Goal: Check status

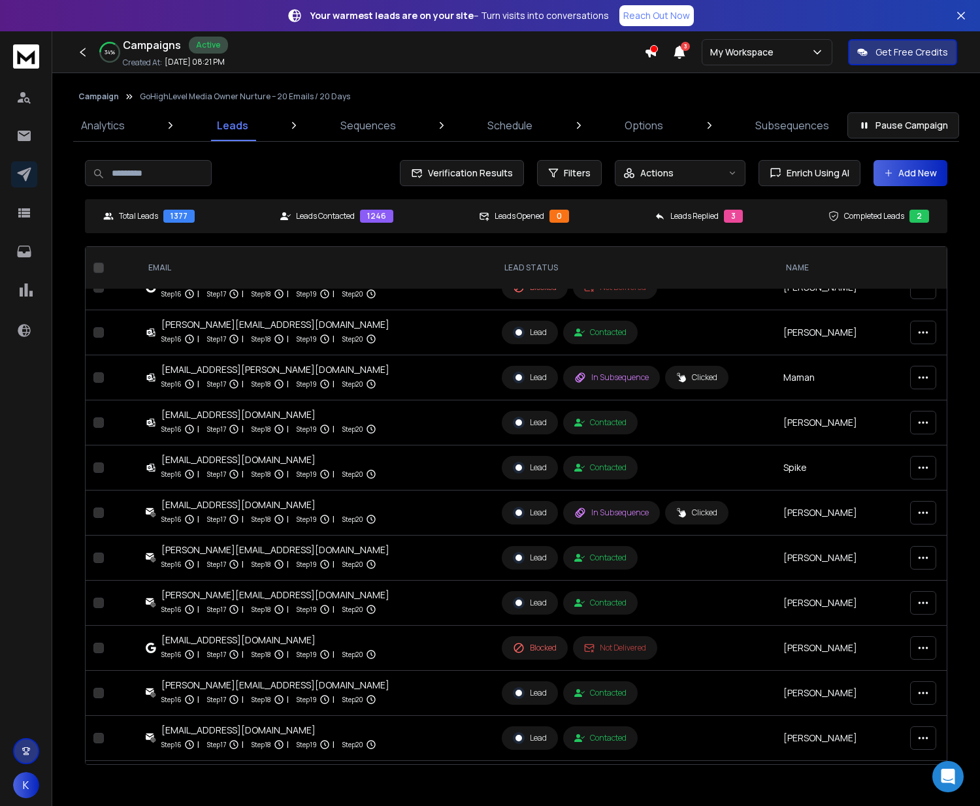
scroll to position [6257, 0]
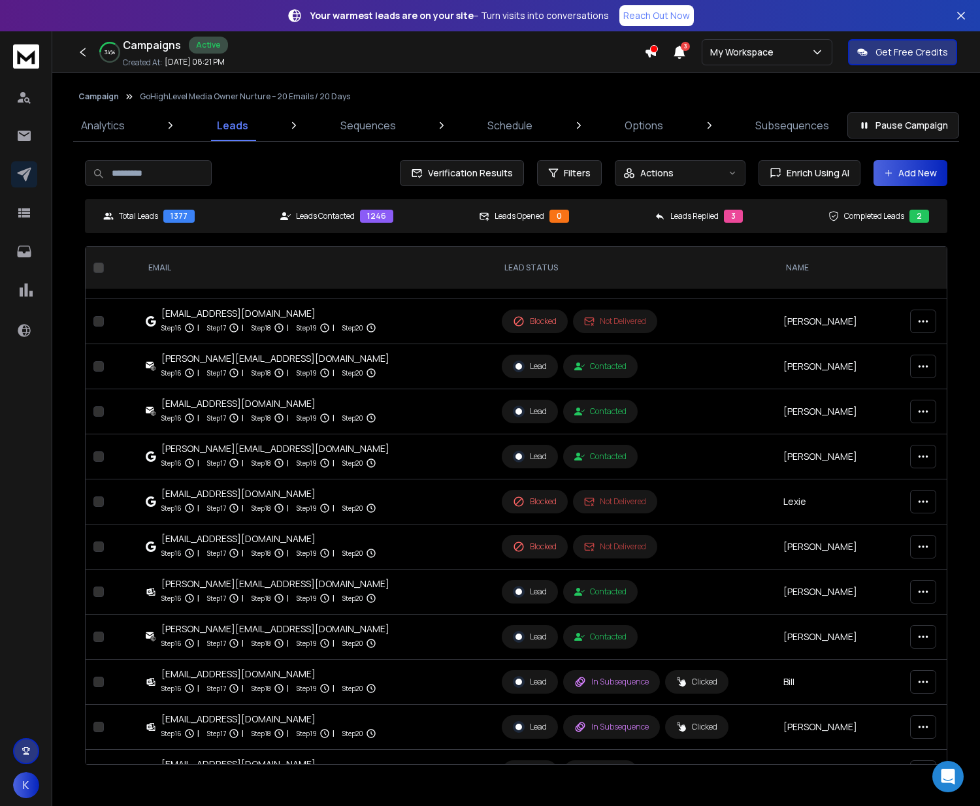
click at [513, 496] on div "Blocked" at bounding box center [535, 502] width 44 height 12
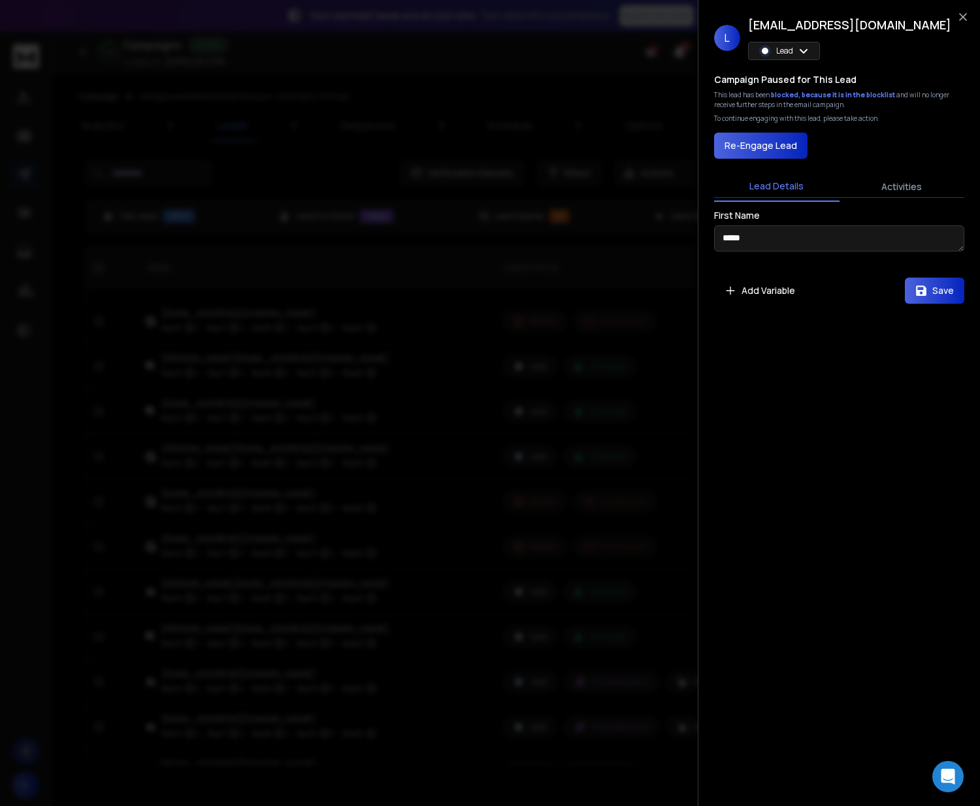
click at [885, 174] on button "Activities" at bounding box center [902, 187] width 125 height 29
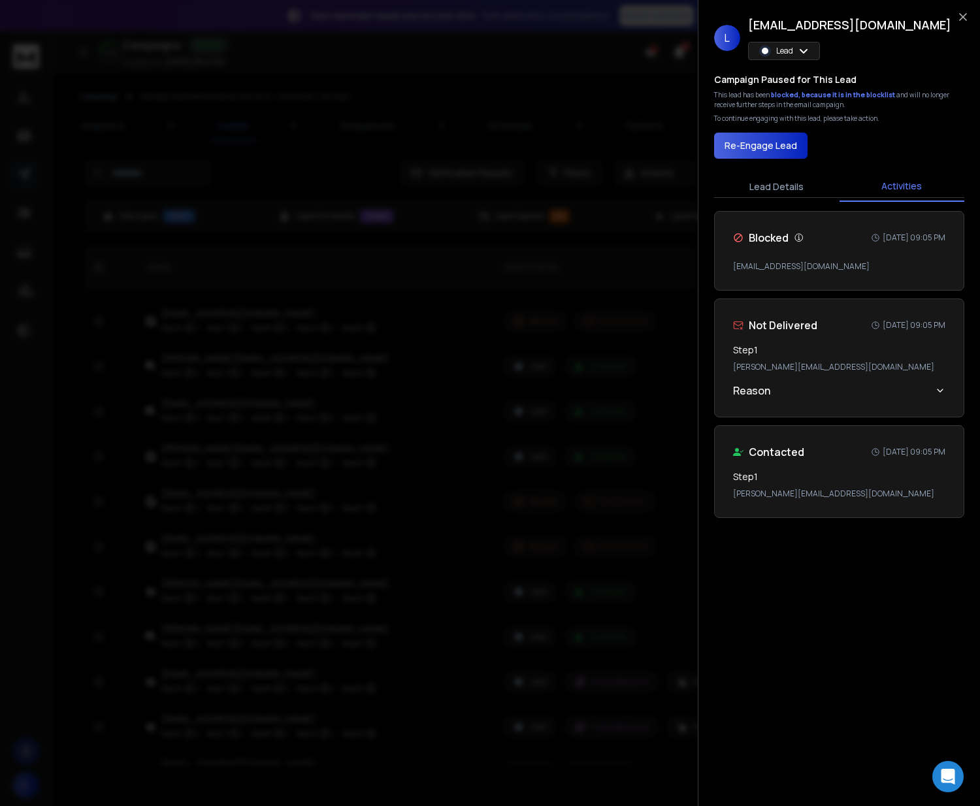
click at [885, 174] on button "Activities" at bounding box center [902, 187] width 125 height 30
drag, startPoint x: 729, startPoint y: 103, endPoint x: 834, endPoint y: 103, distance: 105.2
click at [832, 103] on div "This lead has been blocked, because it is in the blocklist and will no longer r…" at bounding box center [839, 100] width 250 height 20
click at [834, 103] on div "This lead has been blocked, because it is in the blocklist and will no longer r…" at bounding box center [839, 100] width 250 height 20
drag, startPoint x: 755, startPoint y: 115, endPoint x: 856, endPoint y: 112, distance: 101.3
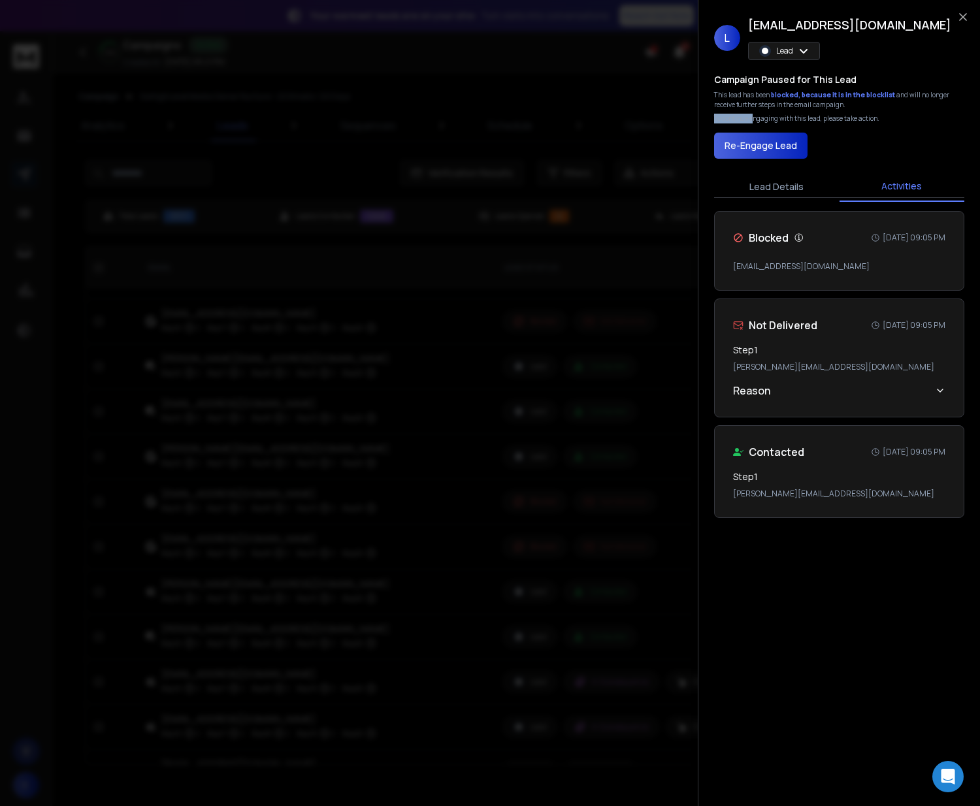
click at [851, 114] on p "To continue engaging with this lead, please take action." at bounding box center [796, 119] width 165 height 10
click at [856, 114] on p "To continue engaging with this lead, please take action." at bounding box center [796, 119] width 165 height 10
click at [960, 20] on icon "button" at bounding box center [963, 17] width 7 height 7
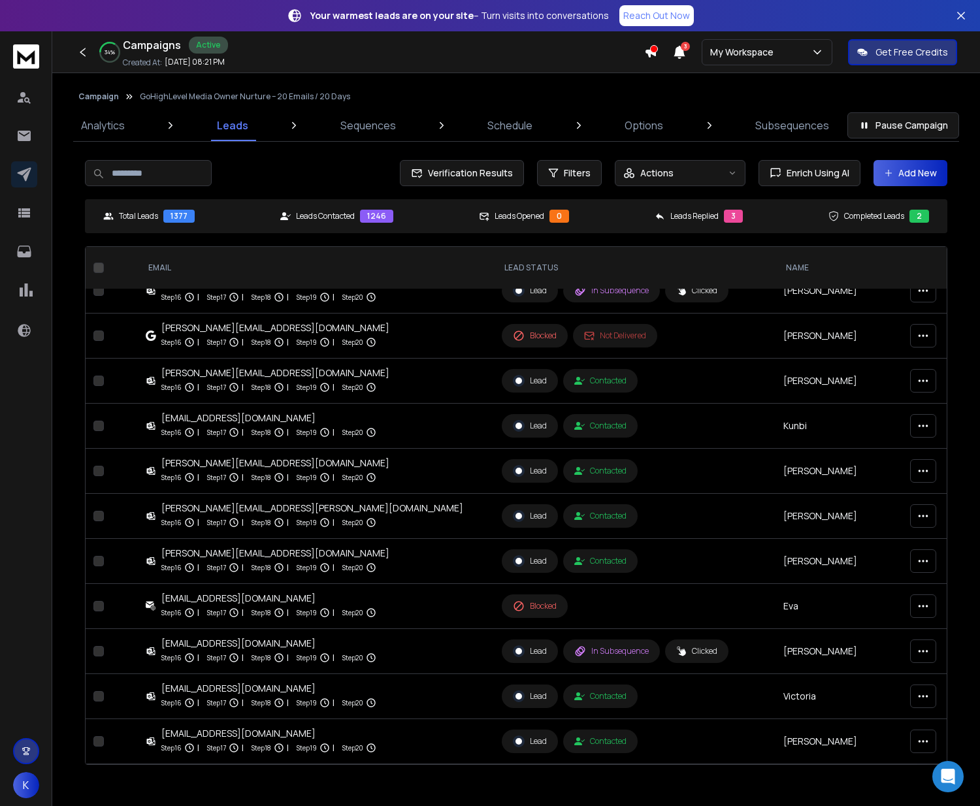
scroll to position [10739, 0]
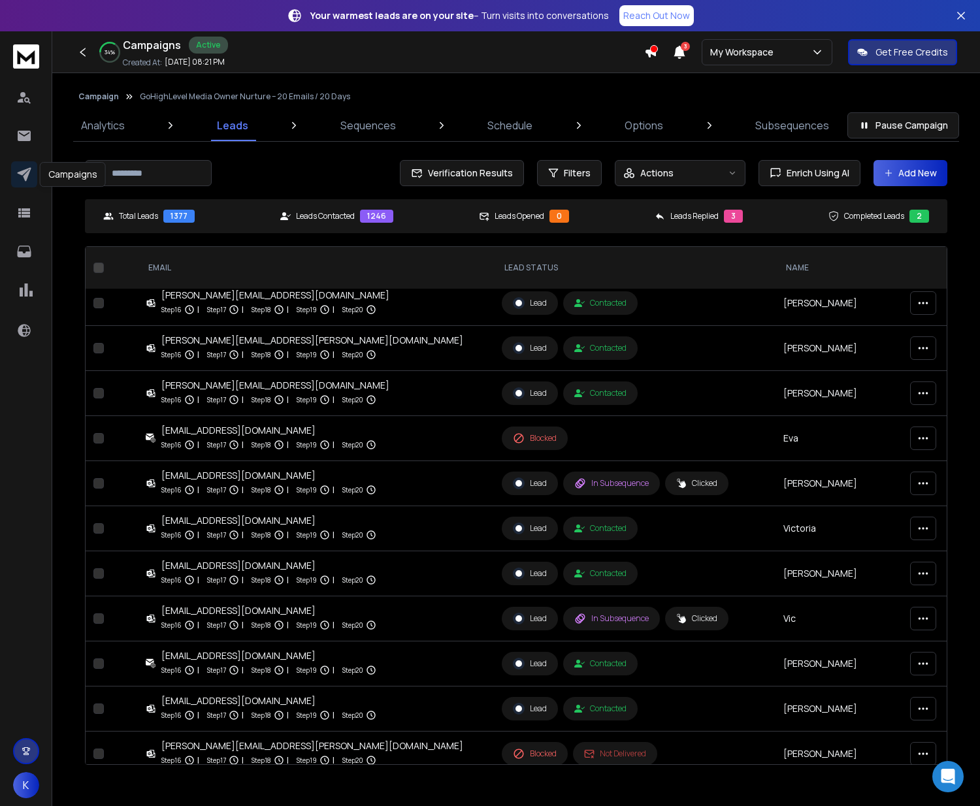
click at [20, 177] on icon at bounding box center [24, 175] width 16 height 16
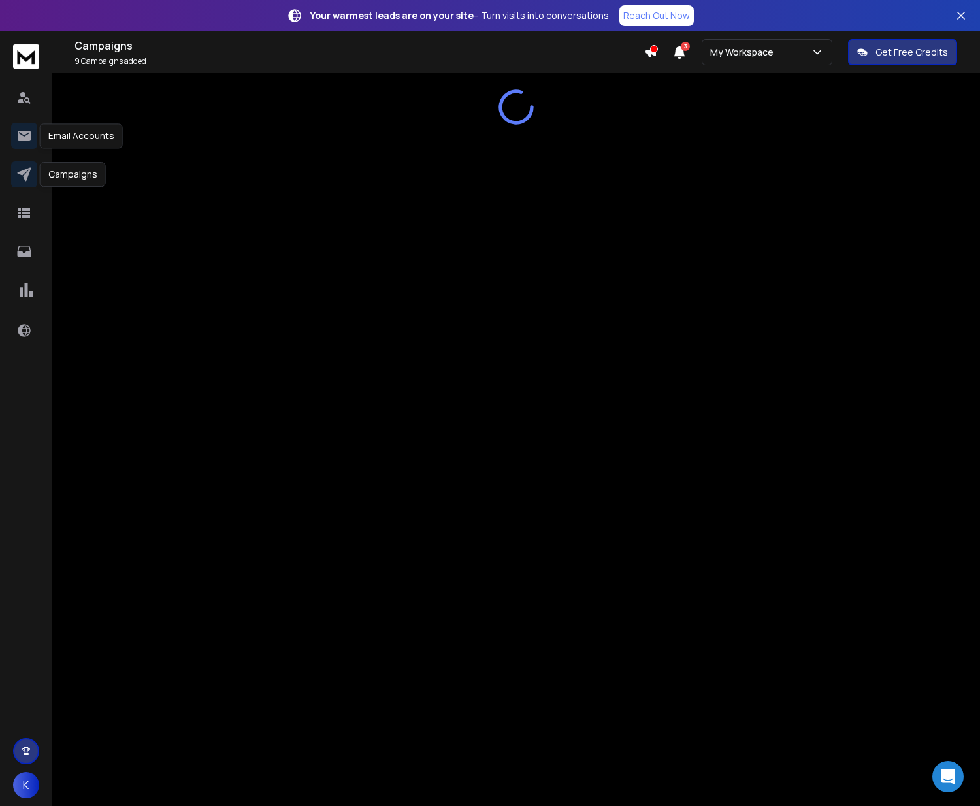
click at [22, 140] on icon at bounding box center [24, 136] width 13 height 10
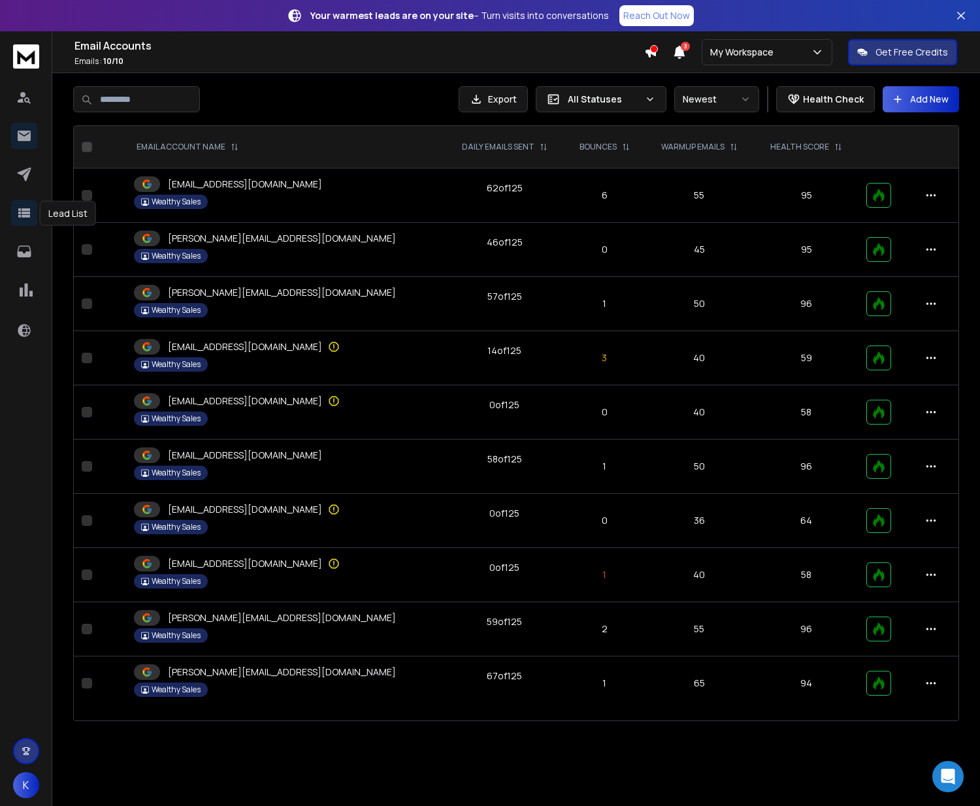
click at [24, 210] on icon at bounding box center [24, 212] width 12 height 9
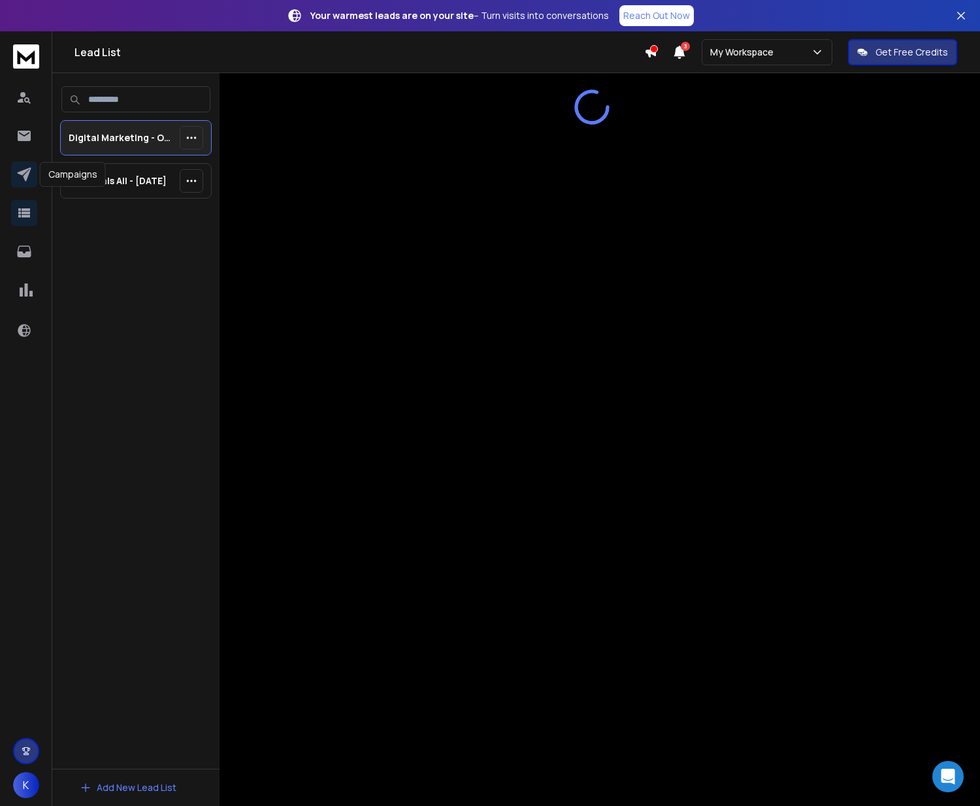
click at [24, 164] on link at bounding box center [24, 174] width 26 height 26
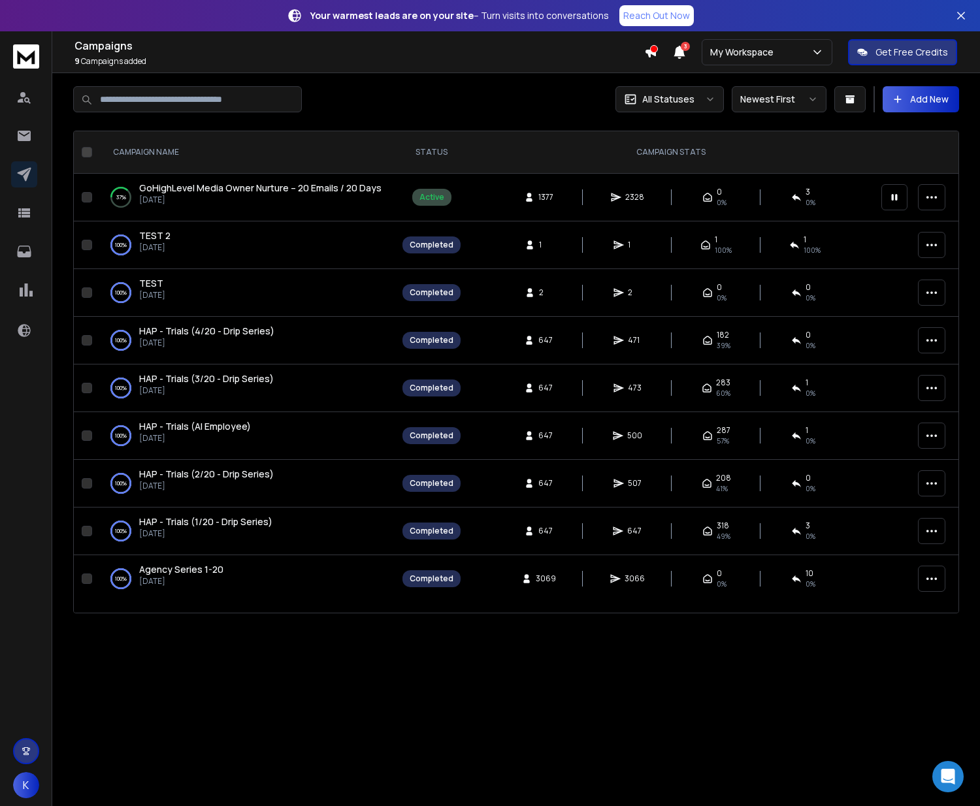
click at [317, 193] on span "GoHighLevel Media Owner Nurture – 20 Emails / 20 Days" at bounding box center [260, 188] width 242 height 12
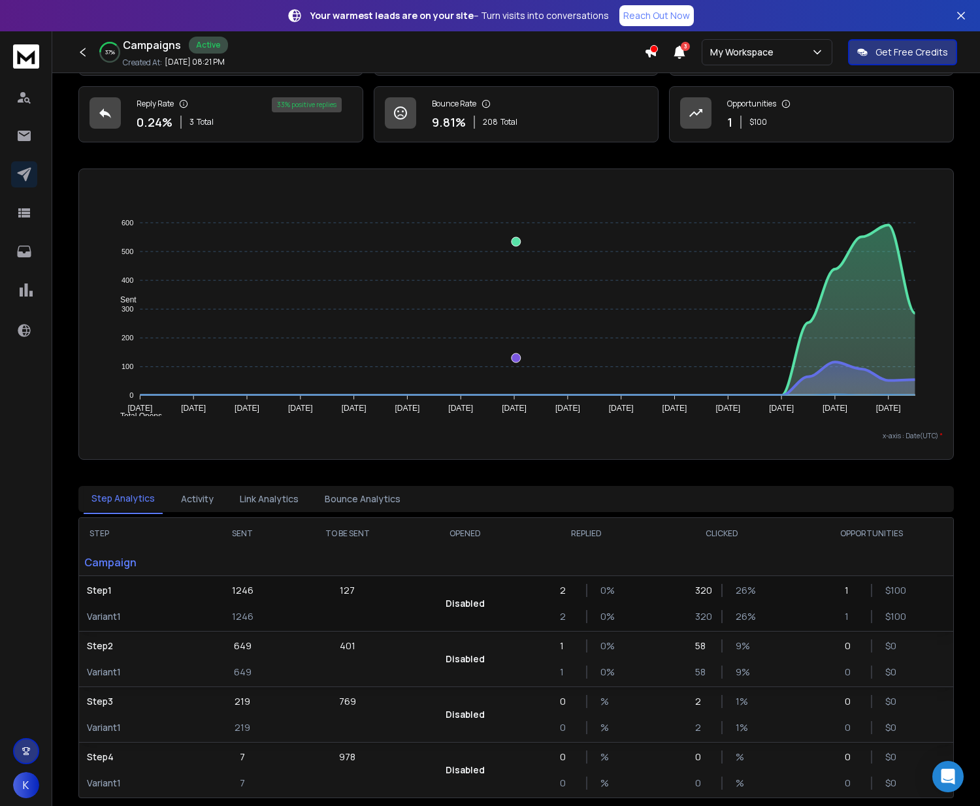
scroll to position [205, 0]
